Goal: Task Accomplishment & Management: Manage account settings

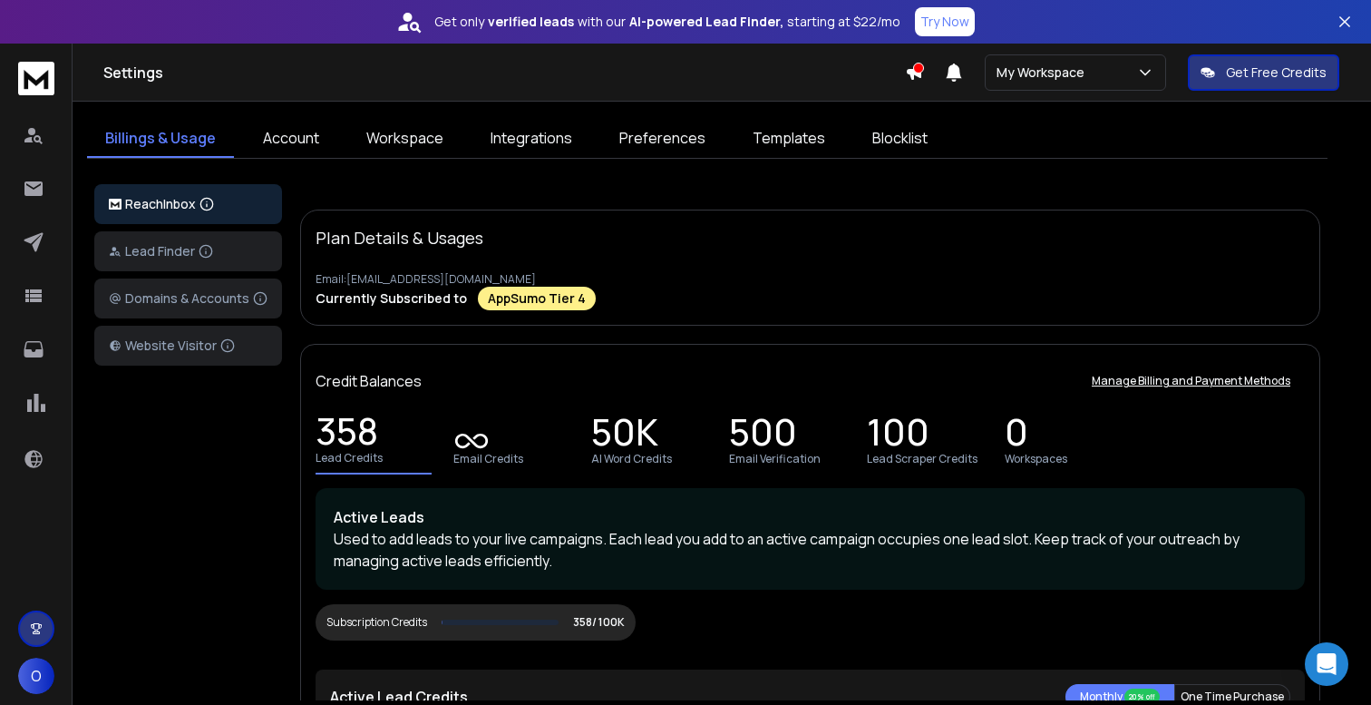
click at [492, 626] on div "Subscription Credits 358/ 100K" at bounding box center [476, 622] width 320 height 36
click at [566, 626] on div "Subscription Credits 358/ 100K" at bounding box center [476, 622] width 320 height 36
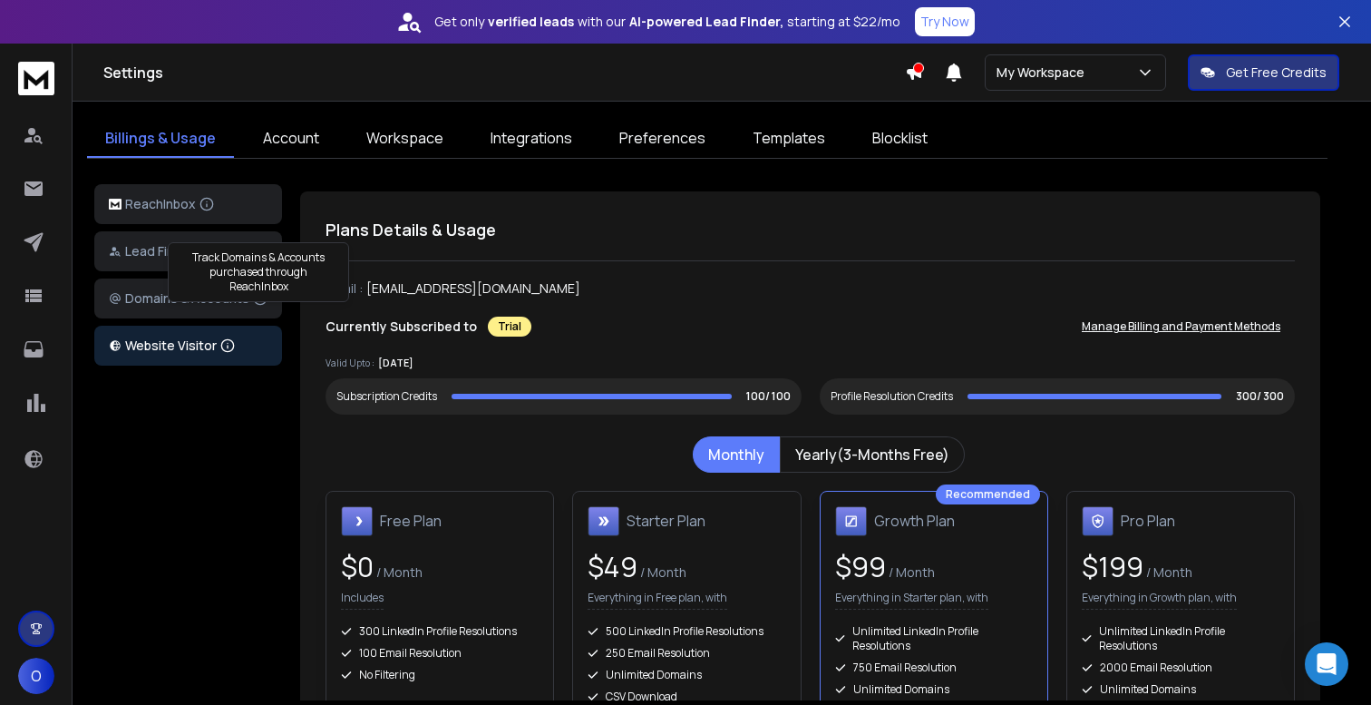
click at [244, 332] on button "Website Visitor" at bounding box center [188, 346] width 188 height 40
click at [225, 293] on button "Domains & Accounts" at bounding box center [188, 298] width 188 height 40
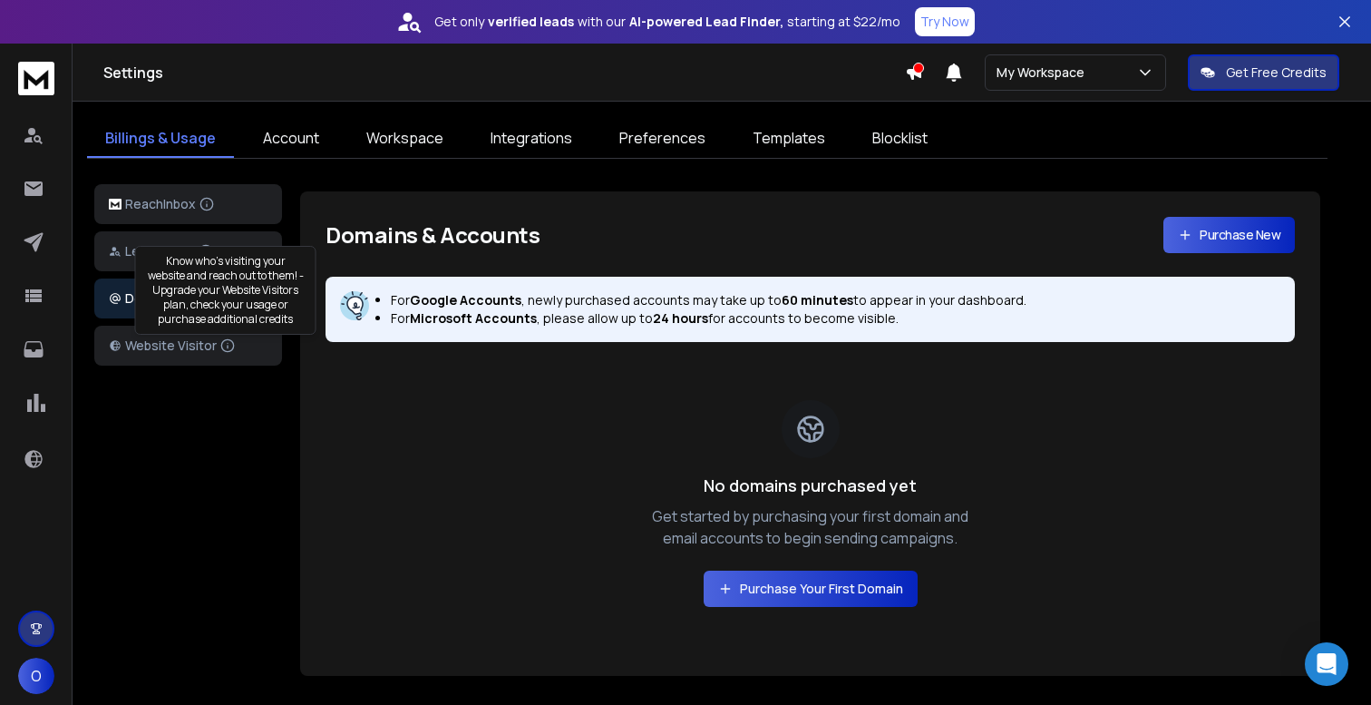
click at [232, 352] on button "Website Visitor" at bounding box center [188, 346] width 188 height 40
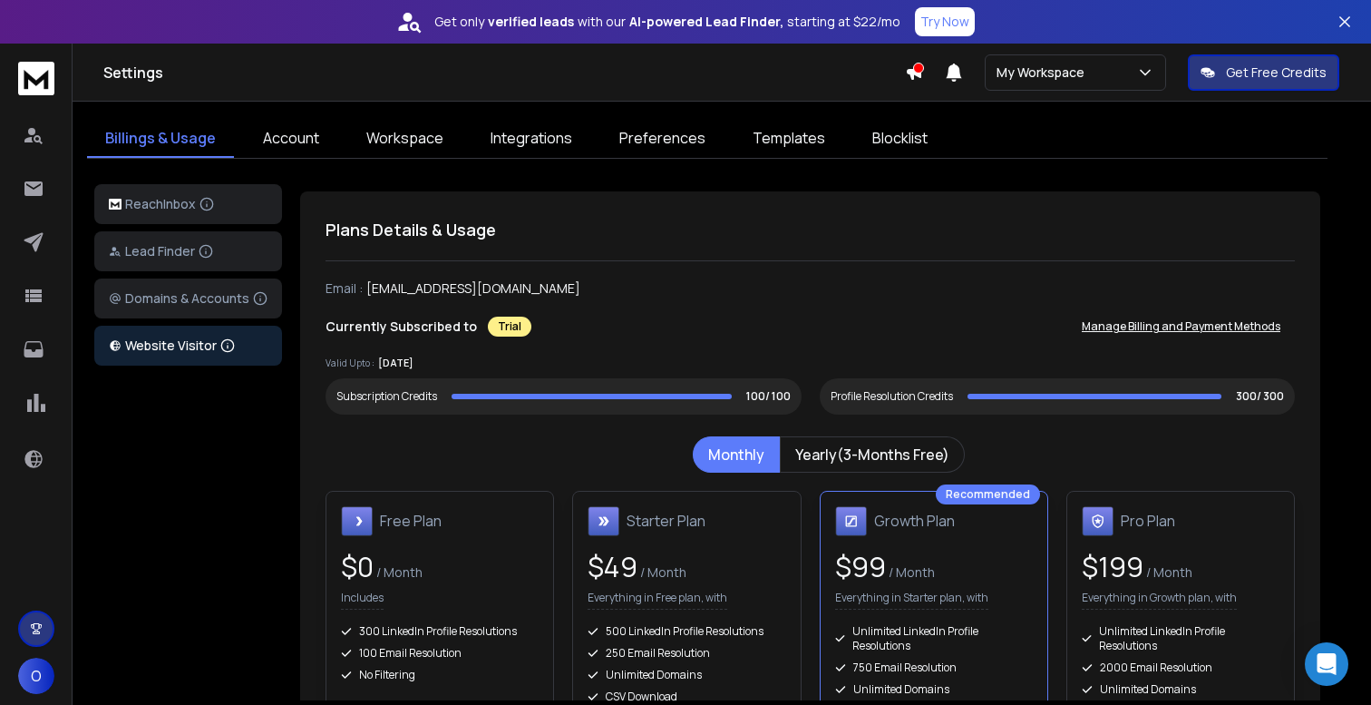
click at [228, 276] on div "ReachInbox Lead Finder Domains & Accounts Website Visitor Plans Details & Usage…" at bounding box center [707, 435] width 1226 height 502
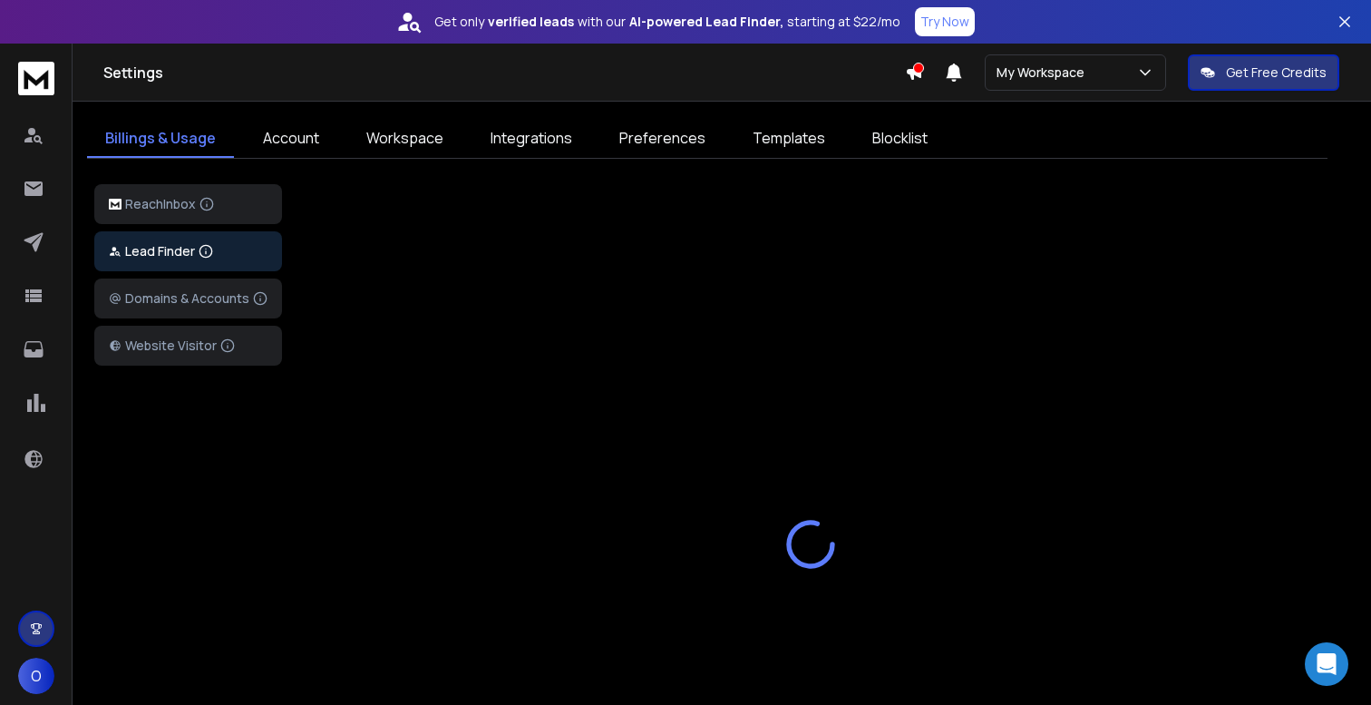
click at [221, 263] on button "Lead Finder" at bounding box center [188, 251] width 188 height 40
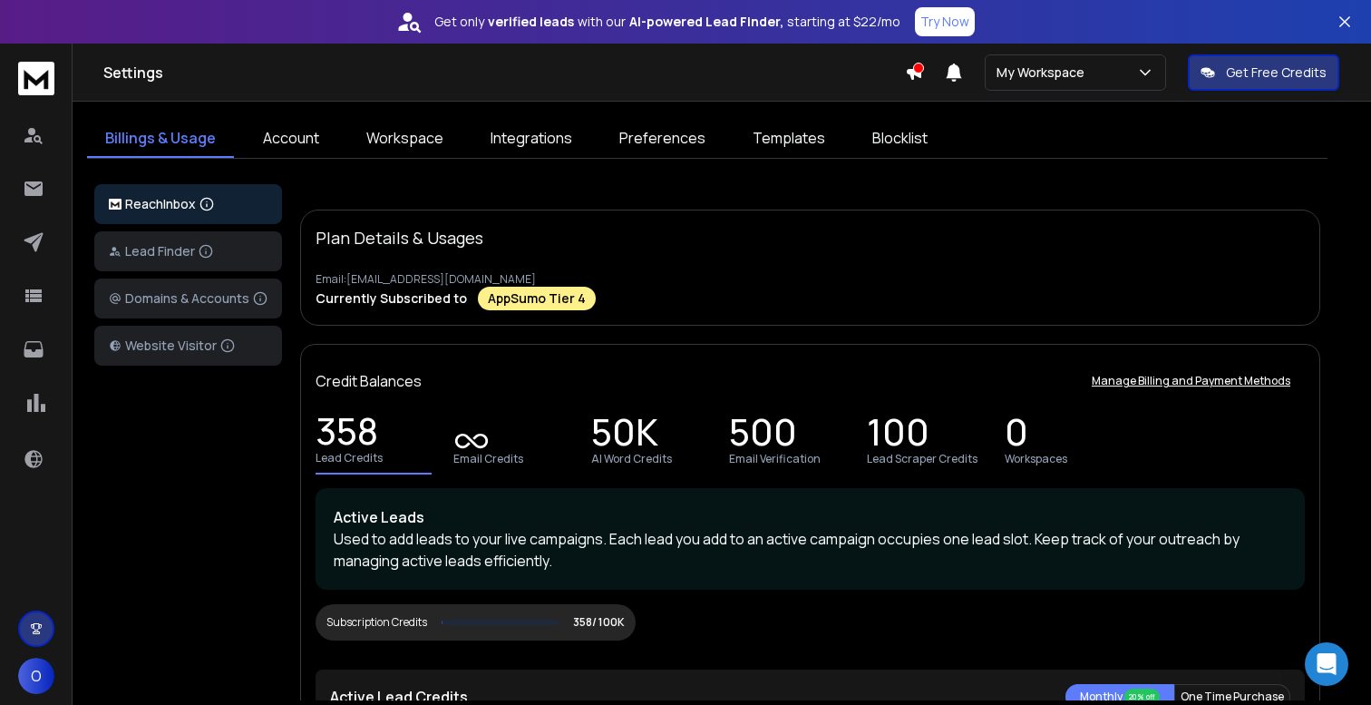
click at [223, 219] on button "ReachInbox" at bounding box center [188, 204] width 188 height 40
click at [1197, 383] on p "Manage Billing and Payment Methods" at bounding box center [1191, 381] width 199 height 15
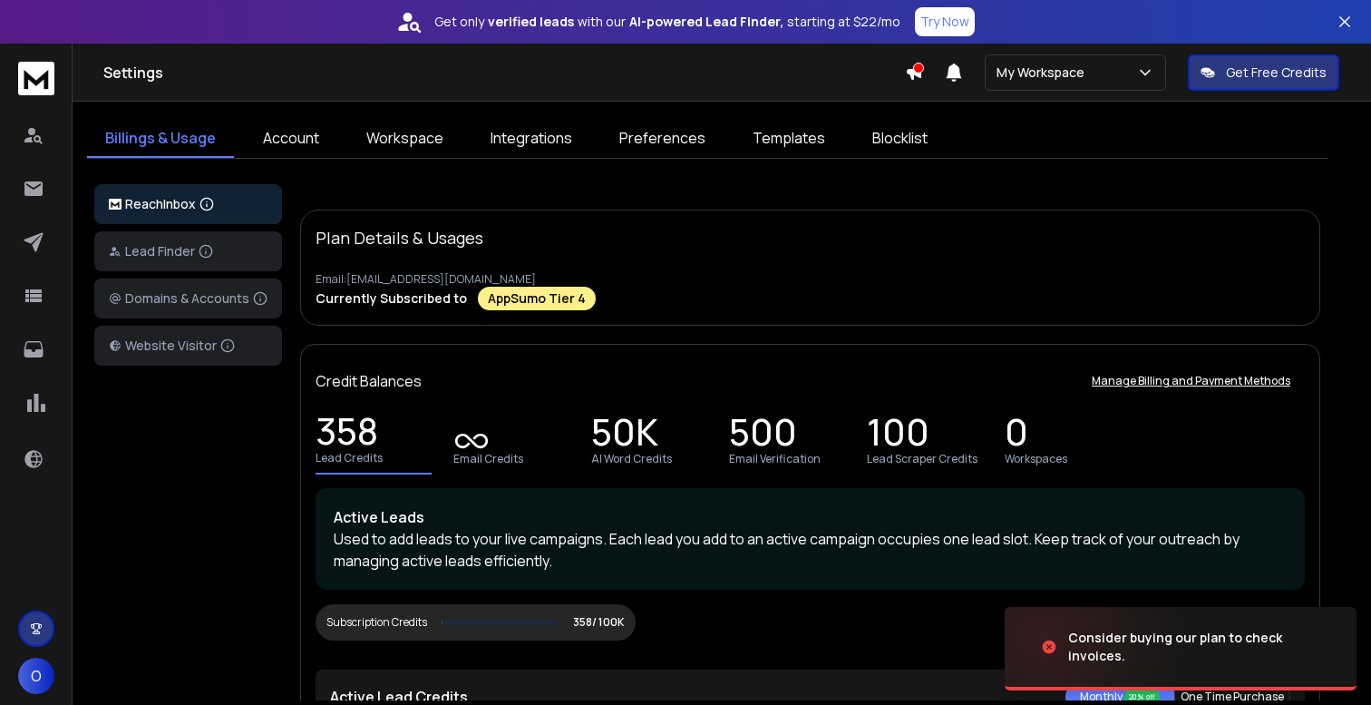
click at [309, 146] on link "Account" at bounding box center [291, 139] width 93 height 38
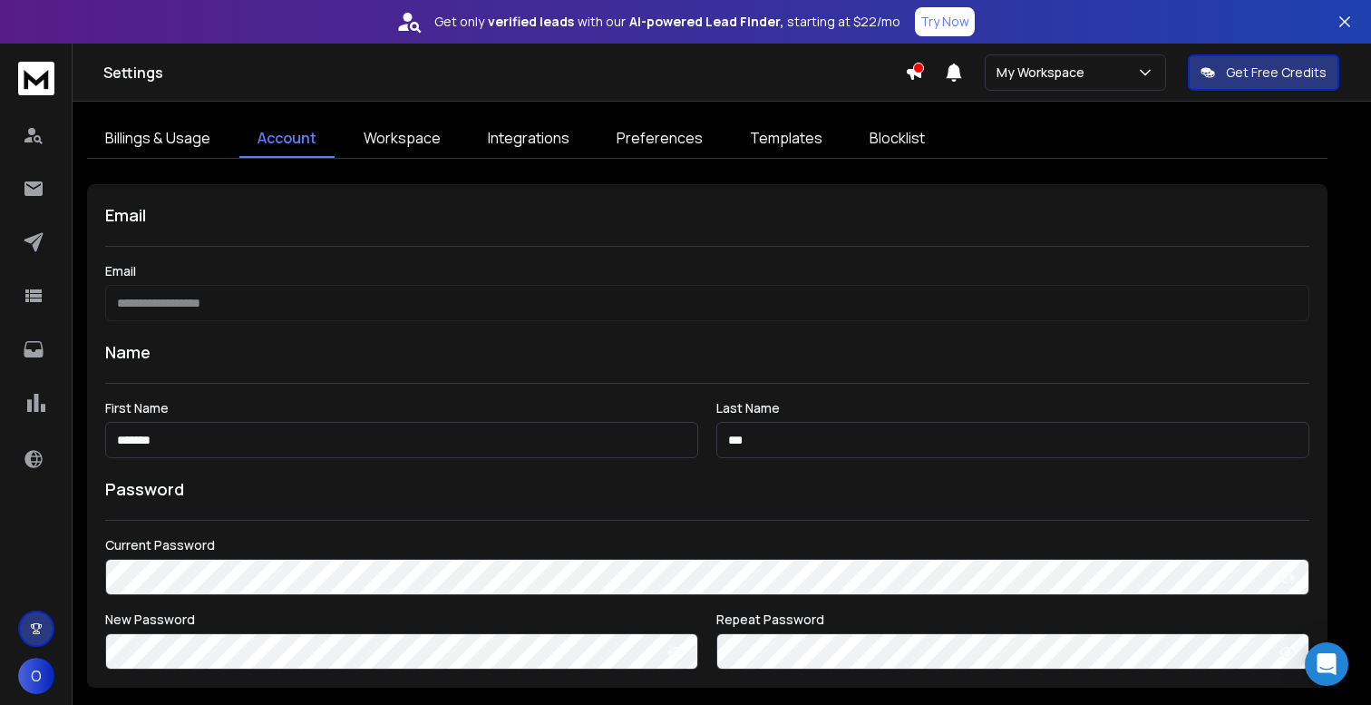
click at [141, 129] on link "Billings & Usage" at bounding box center [157, 139] width 141 height 38
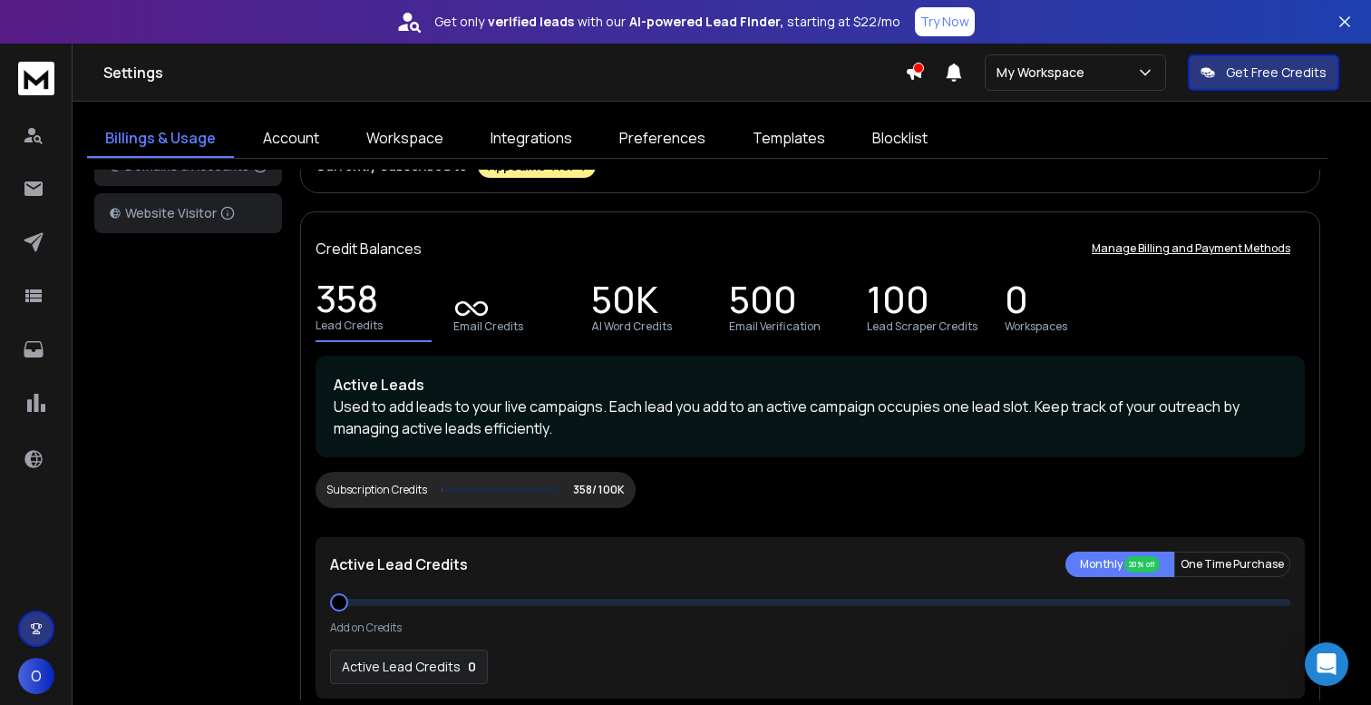
scroll to position [161, 0]
